Goal: Task Accomplishment & Management: Manage account settings

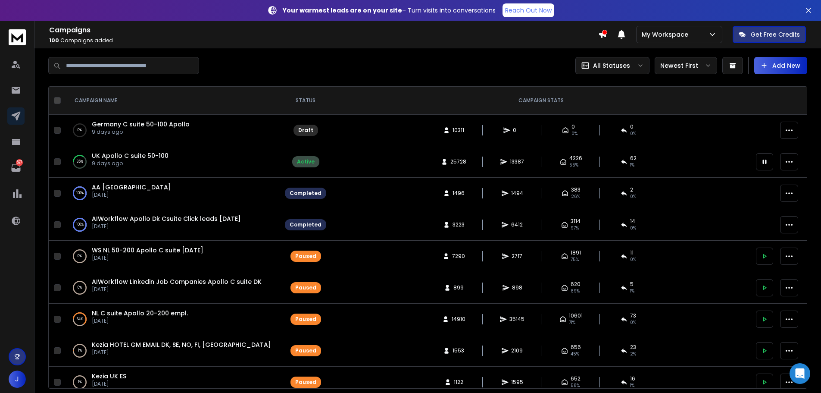
scroll to position [43, 0]
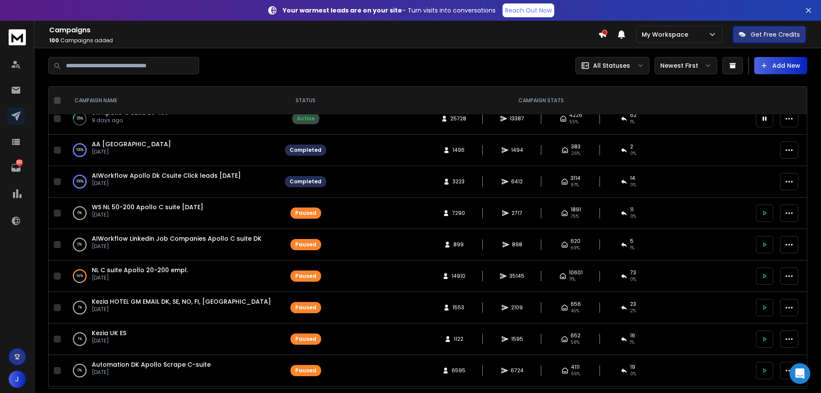
click at [156, 266] on span "NL C suite Apollo 20-200 empl." at bounding box center [140, 269] width 96 height 9
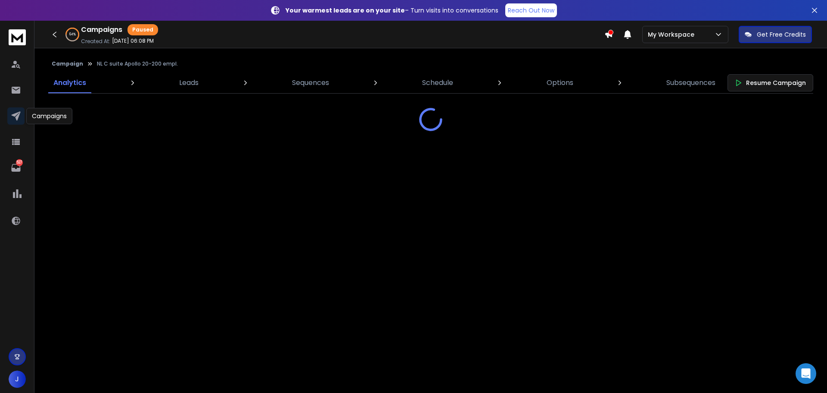
click at [14, 114] on icon at bounding box center [15, 115] width 9 height 9
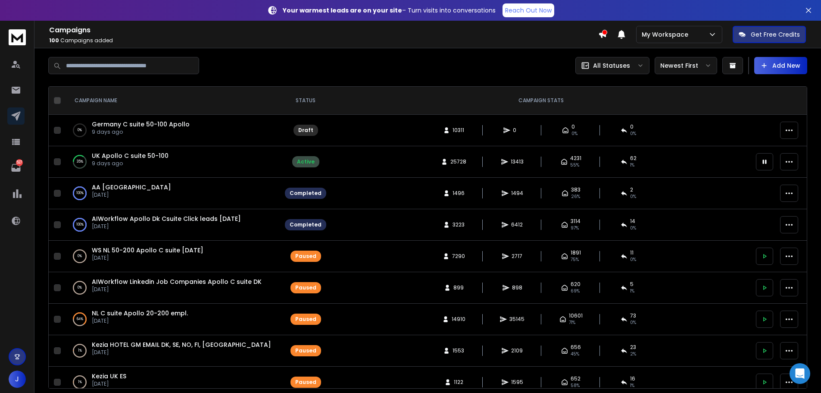
click at [163, 312] on span "NL C suite Apollo 20-200 empl." at bounding box center [140, 313] width 96 height 9
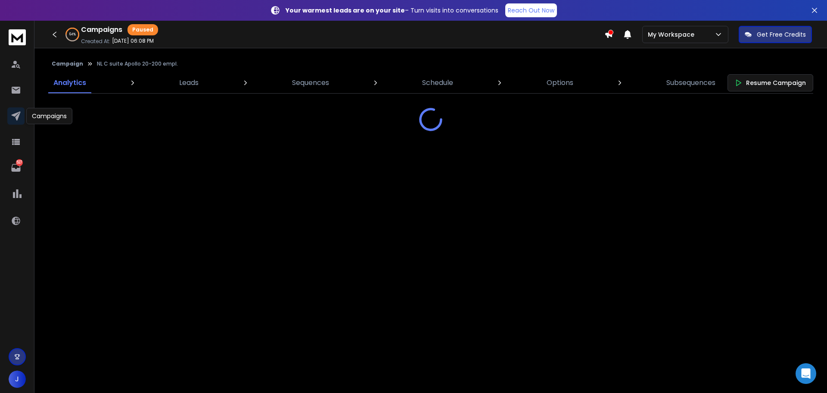
click at [18, 120] on icon at bounding box center [16, 116] width 10 height 10
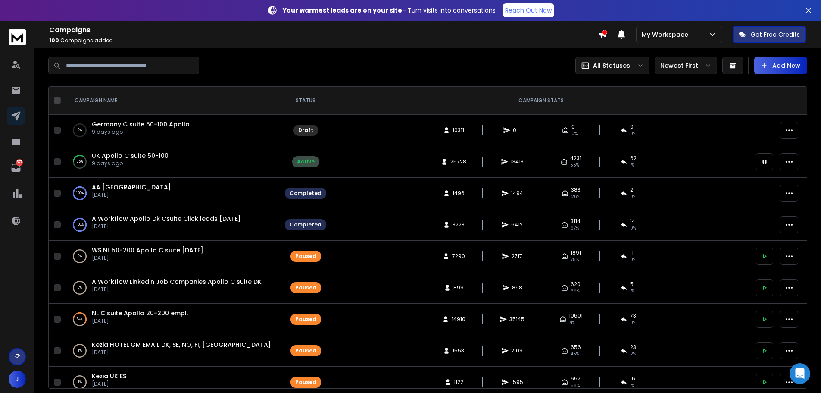
click at [176, 251] on span "WS NL 50-200 Apollo C suite [DATE]" at bounding box center [148, 250] width 112 height 9
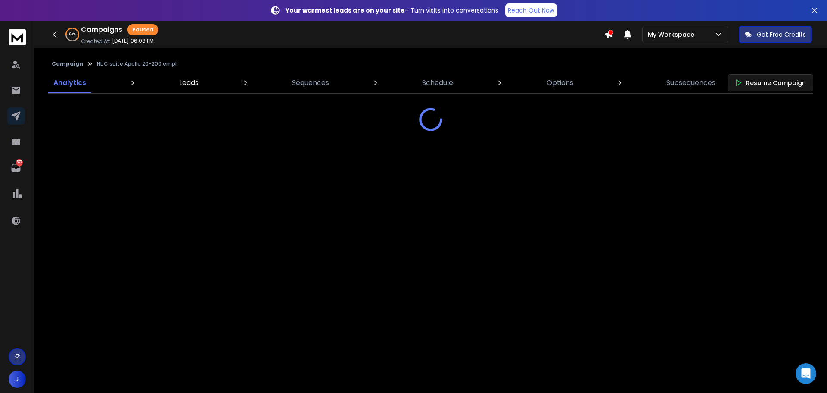
click at [183, 83] on p "Leads" at bounding box center [188, 83] width 19 height 10
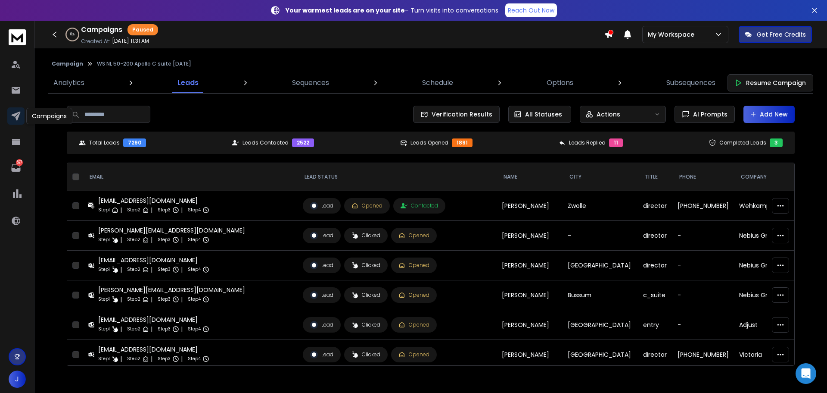
click at [17, 115] on icon at bounding box center [16, 116] width 10 height 10
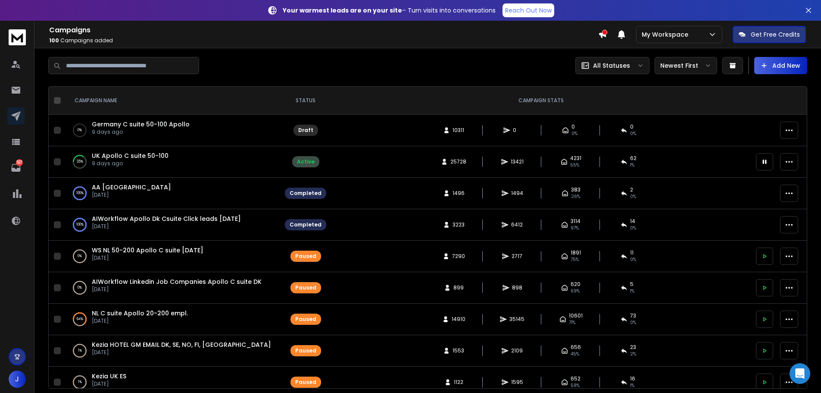
click at [137, 153] on span "UK Apollo C suite 50-100" at bounding box center [130, 155] width 77 height 9
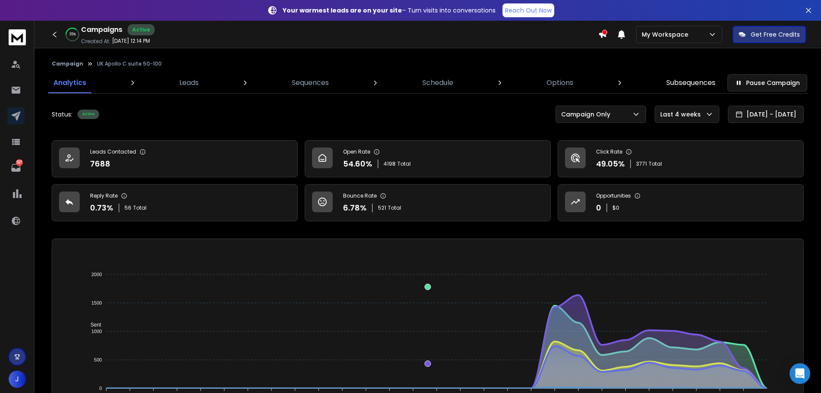
click at [693, 81] on p "Subsequences" at bounding box center [690, 83] width 49 height 10
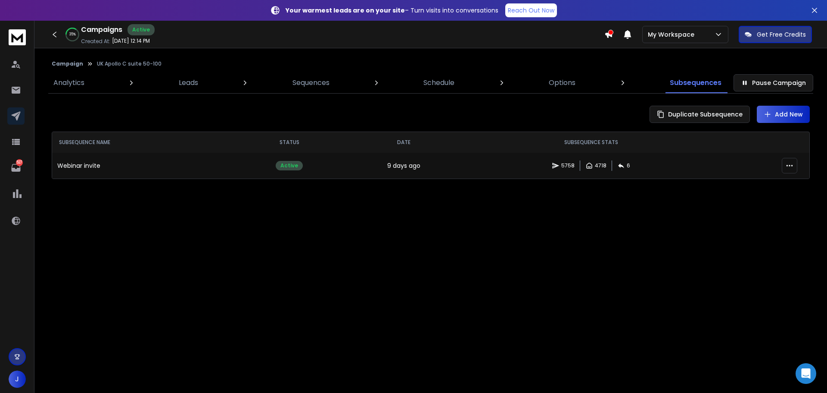
click at [90, 166] on td "Webinar invite" at bounding box center [144, 166] width 184 height 26
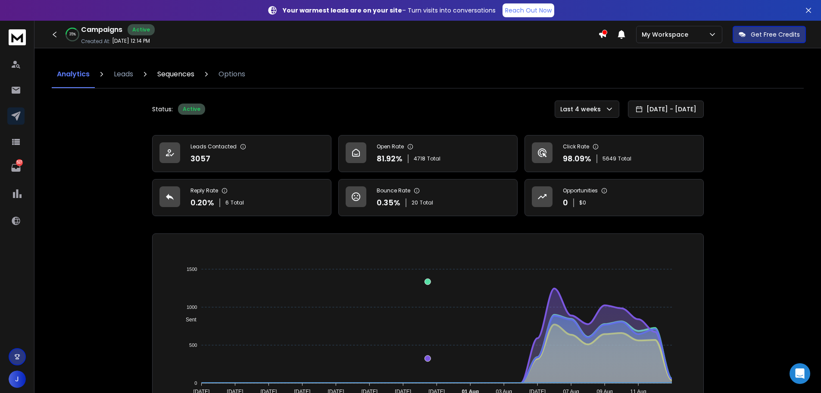
click at [168, 70] on p "Sequences" at bounding box center [175, 74] width 37 height 10
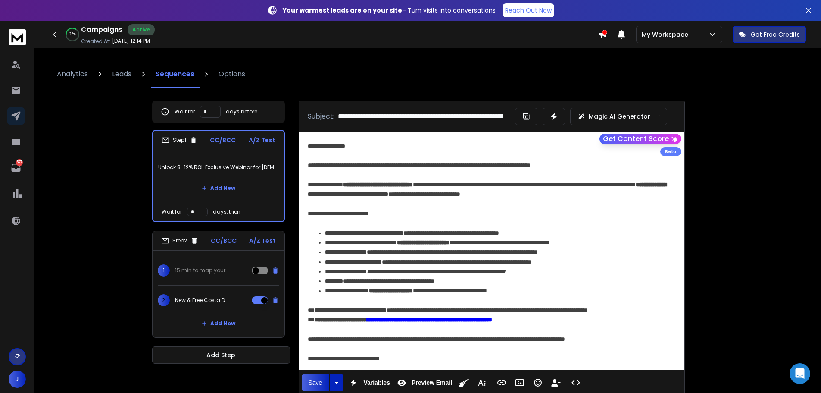
click at [213, 297] on p "New & Free Costa Del Sol Real Estate market report 2025" at bounding box center [202, 300] width 55 height 7
type input "**********"
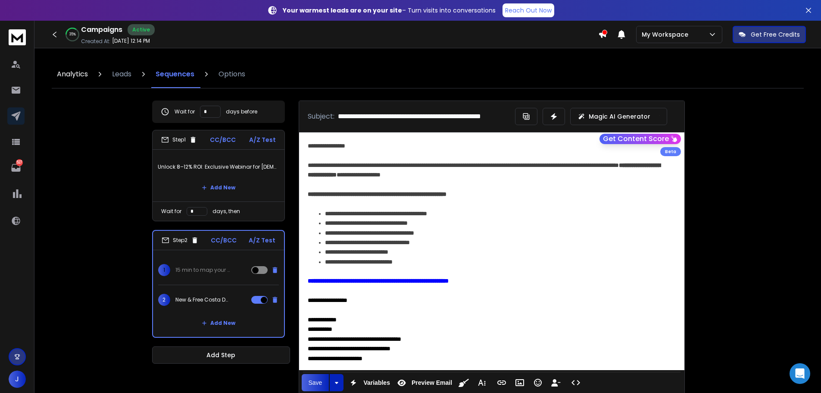
click at [75, 74] on p "Analytics" at bounding box center [72, 74] width 31 height 10
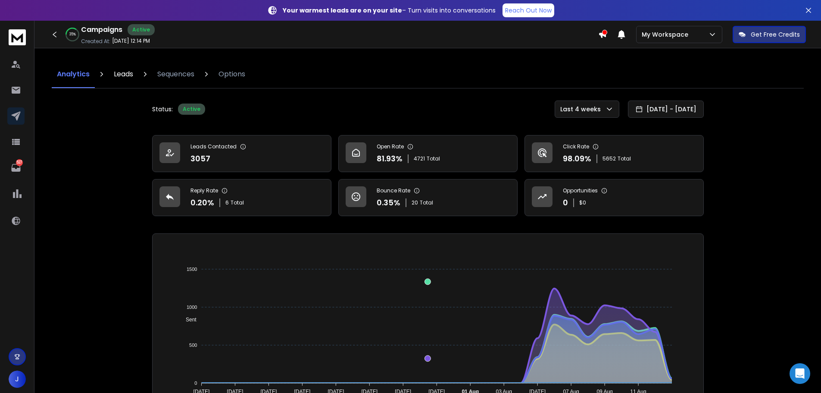
click at [128, 72] on p "Leads" at bounding box center [123, 74] width 19 height 10
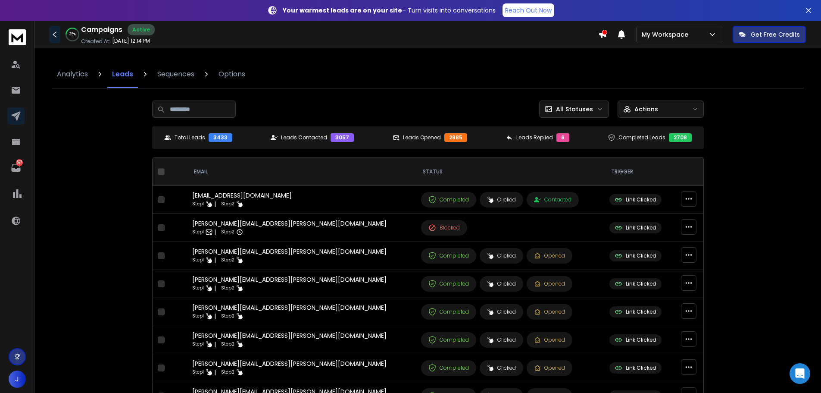
click at [53, 35] on icon at bounding box center [55, 35] width 8 height 8
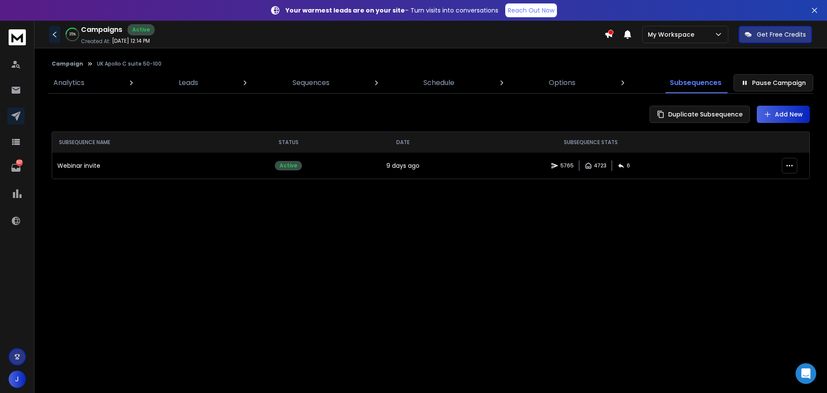
click at [55, 37] on icon at bounding box center [55, 35] width 8 height 8
